Goal: Navigation & Orientation: Find specific page/section

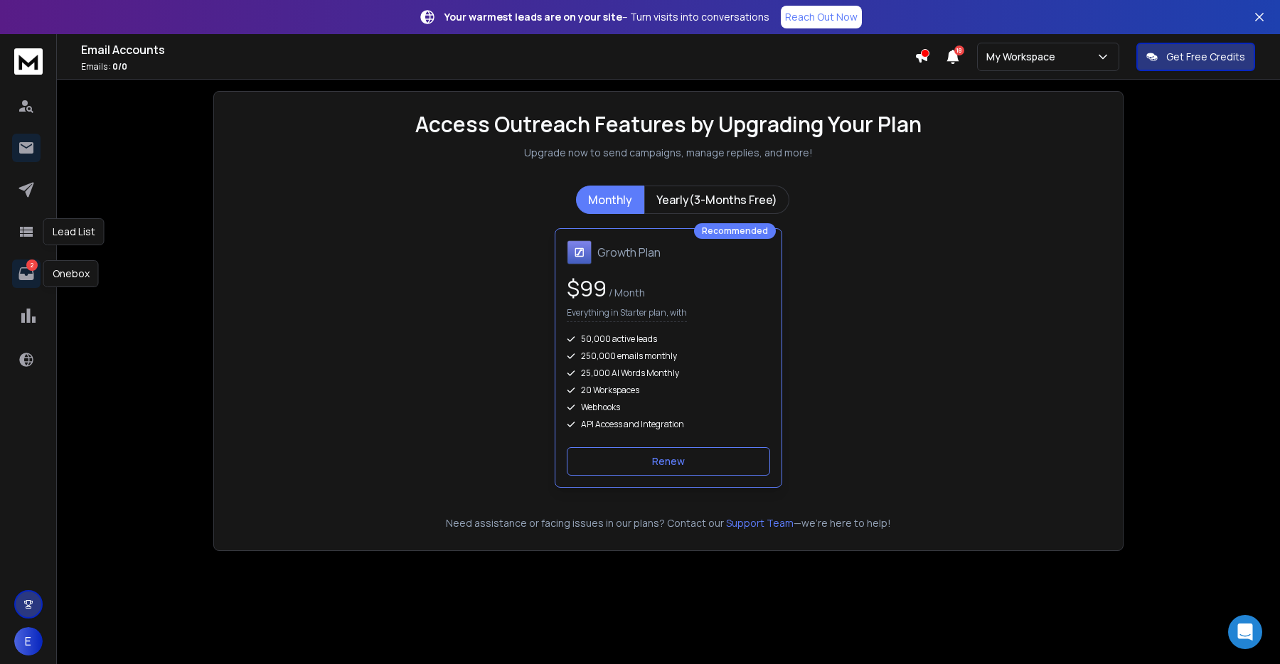
click at [21, 270] on icon at bounding box center [26, 273] width 17 height 17
click at [27, 313] on icon at bounding box center [28, 316] width 14 height 14
click at [23, 154] on icon at bounding box center [26, 147] width 17 height 17
click at [35, 271] on link "2" at bounding box center [26, 274] width 28 height 28
click at [23, 227] on icon at bounding box center [26, 232] width 13 height 10
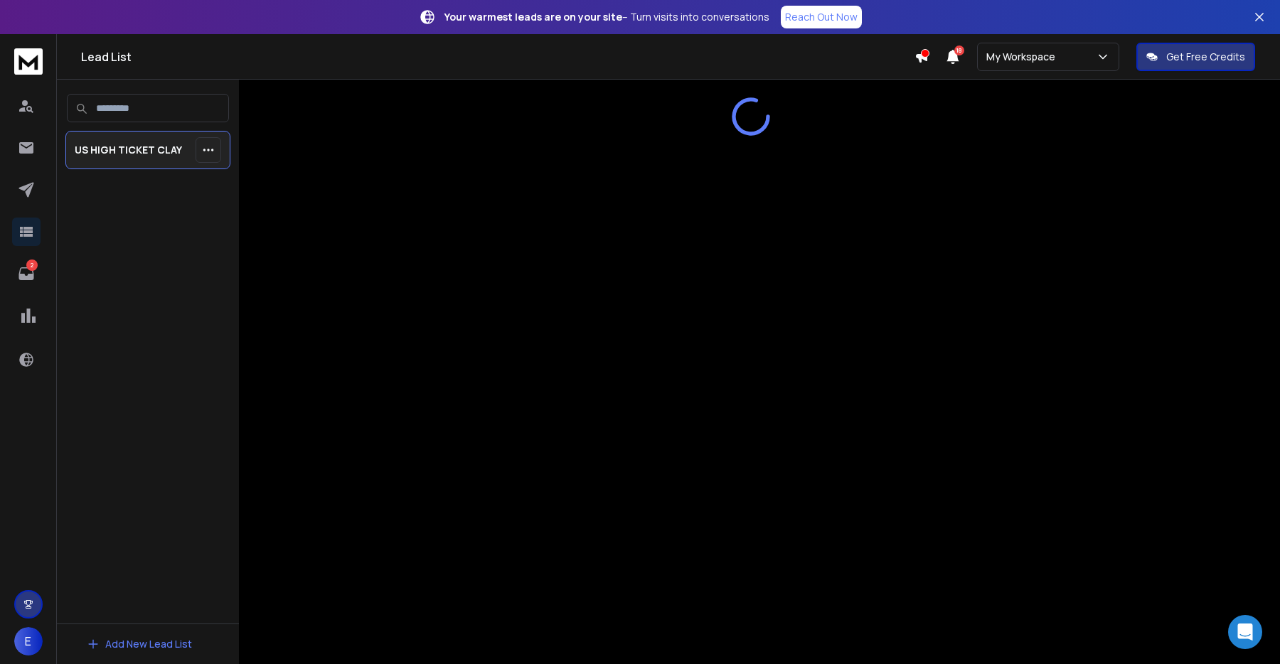
click at [1260, 14] on icon at bounding box center [1259, 17] width 13 height 13
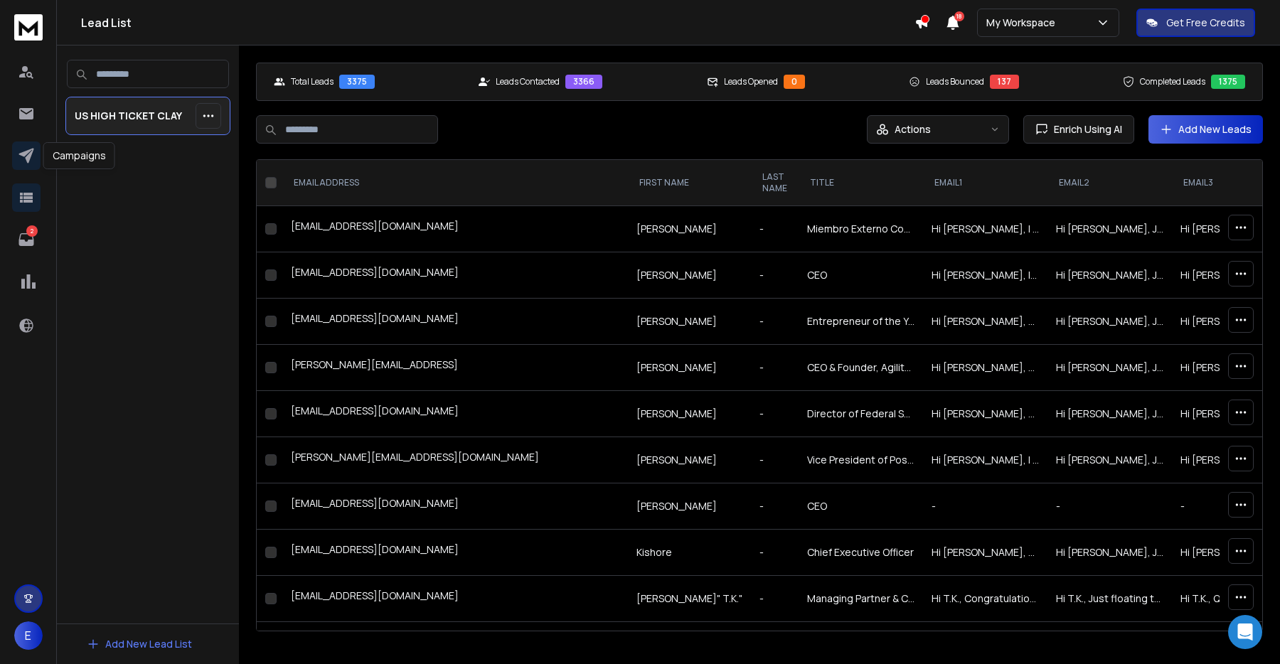
click at [26, 154] on icon at bounding box center [25, 155] width 15 height 15
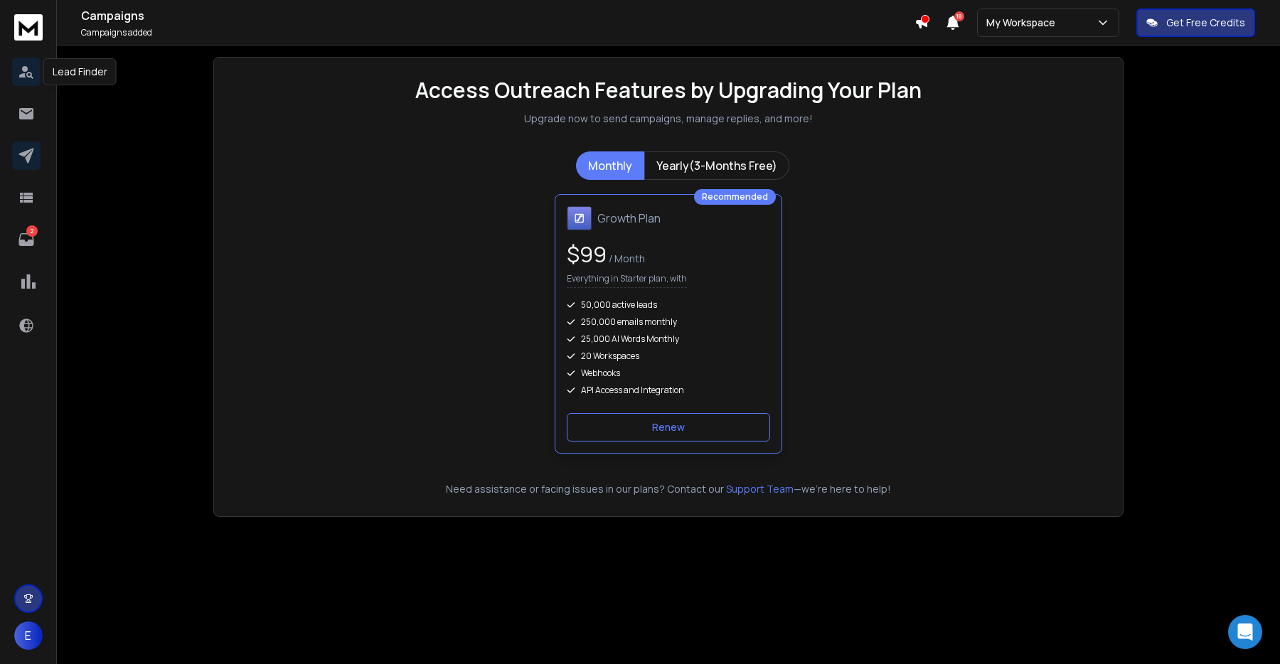
click at [36, 78] on link at bounding box center [26, 72] width 28 height 28
